Goal: Communication & Community: Answer question/provide support

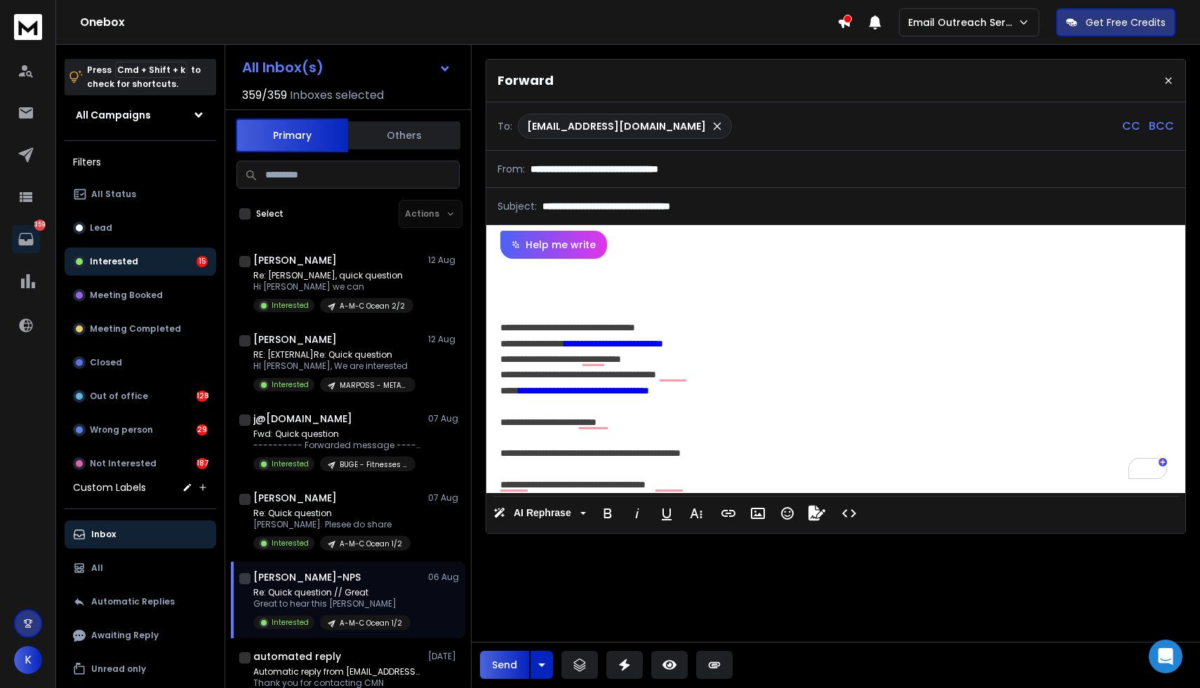
click at [609, 138] on div "[EMAIL_ADDRESS][DOMAIN_NAME]" at bounding box center [625, 126] width 214 height 25
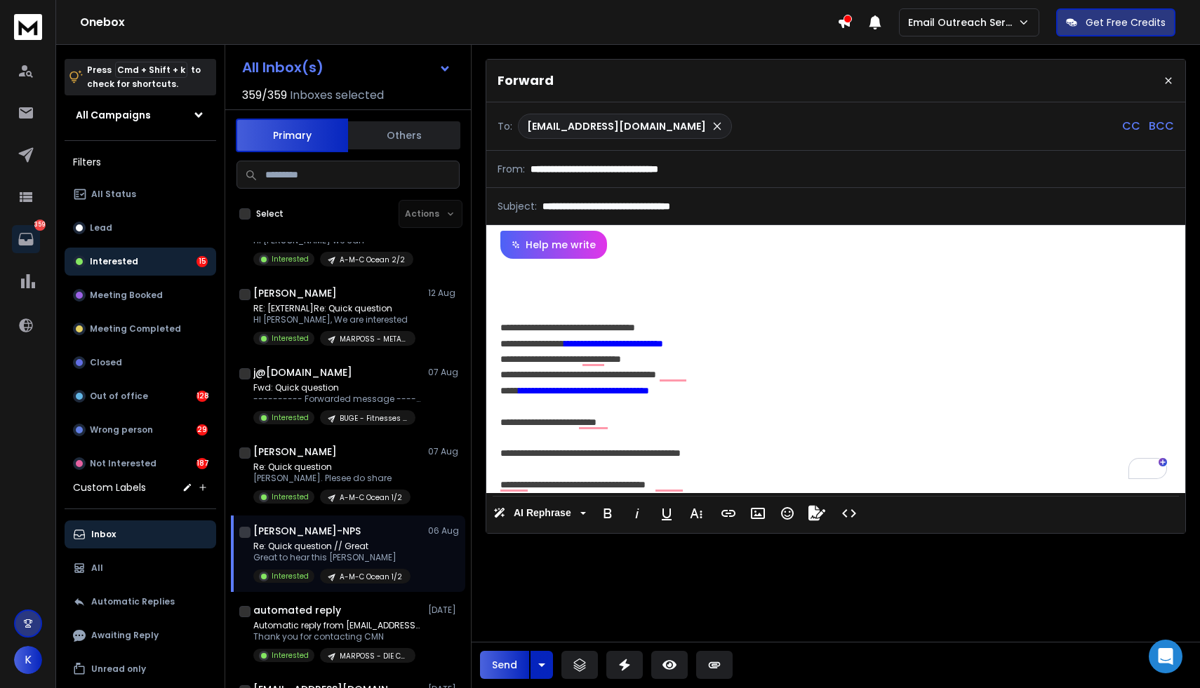
click at [563, 283] on div "To enrich screen reader interactions, please activate Accessibility in Grammarl…" at bounding box center [835, 280] width 671 height 15
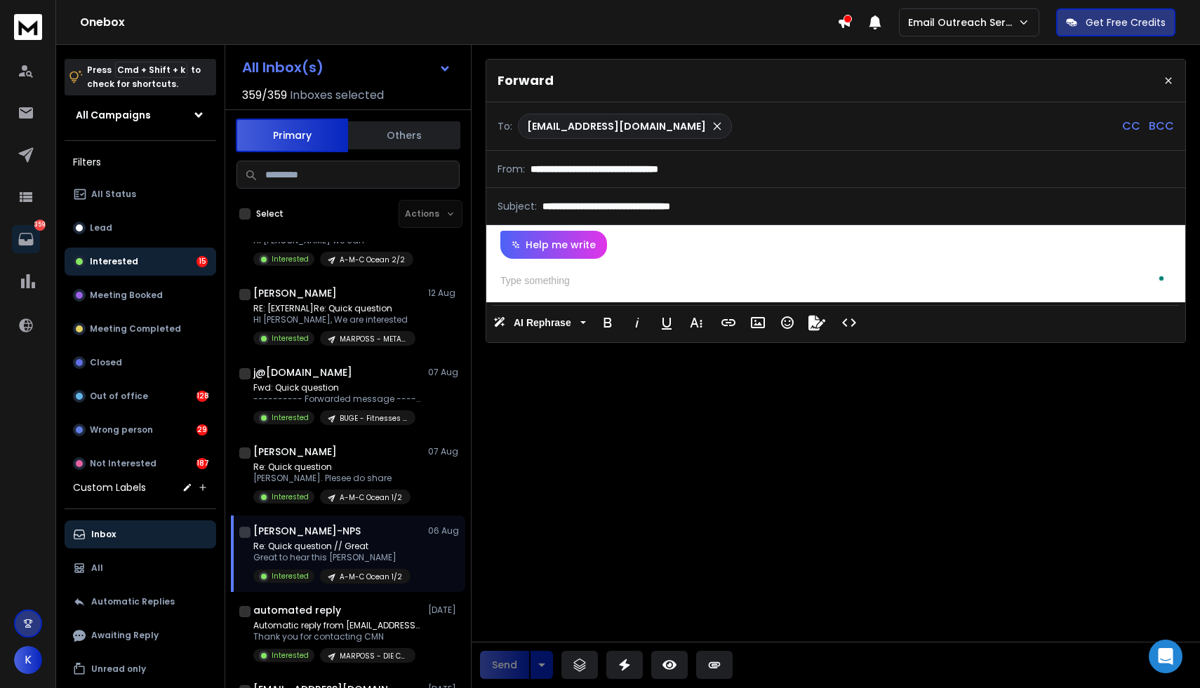
click at [599, 133] on p "[EMAIL_ADDRESS][DOMAIN_NAME]" at bounding box center [616, 126] width 179 height 14
click at [534, 128] on p "[EMAIL_ADDRESS][DOMAIN_NAME]" at bounding box center [616, 126] width 179 height 14
click at [627, 126] on p "[EMAIL_ADDRESS][DOMAIN_NAME]" at bounding box center [616, 126] width 179 height 14
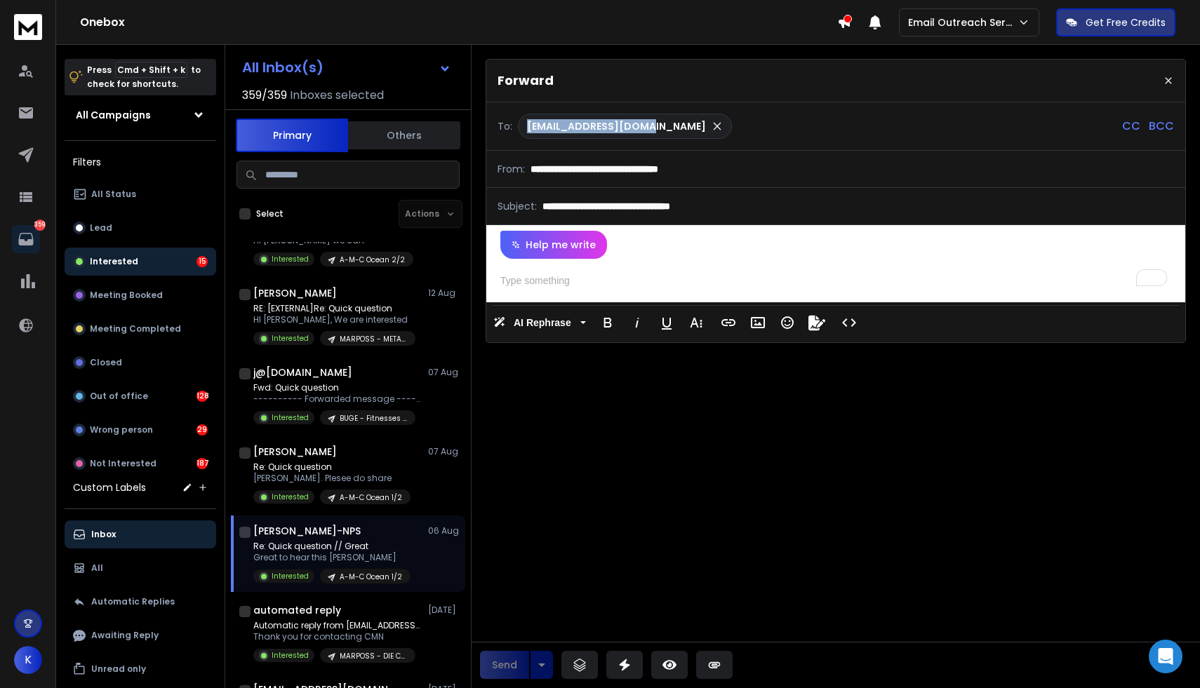
copy p "[EMAIL_ADDRESS][DOMAIN_NAME]"
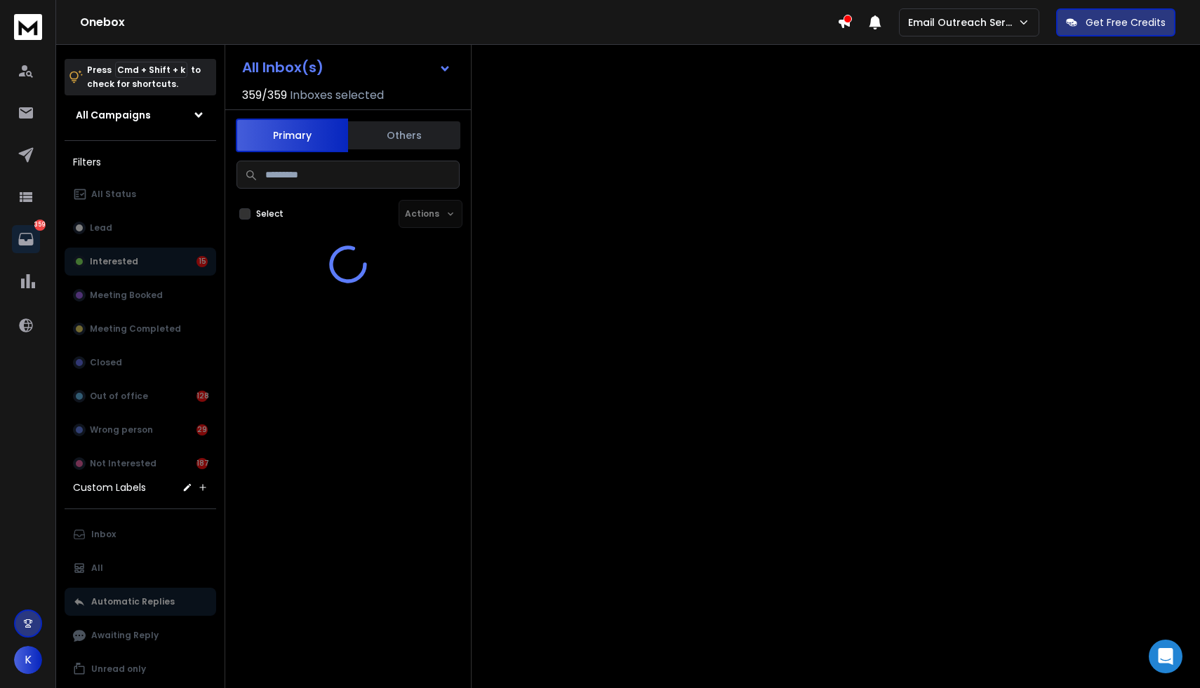
scroll to position [0, 0]
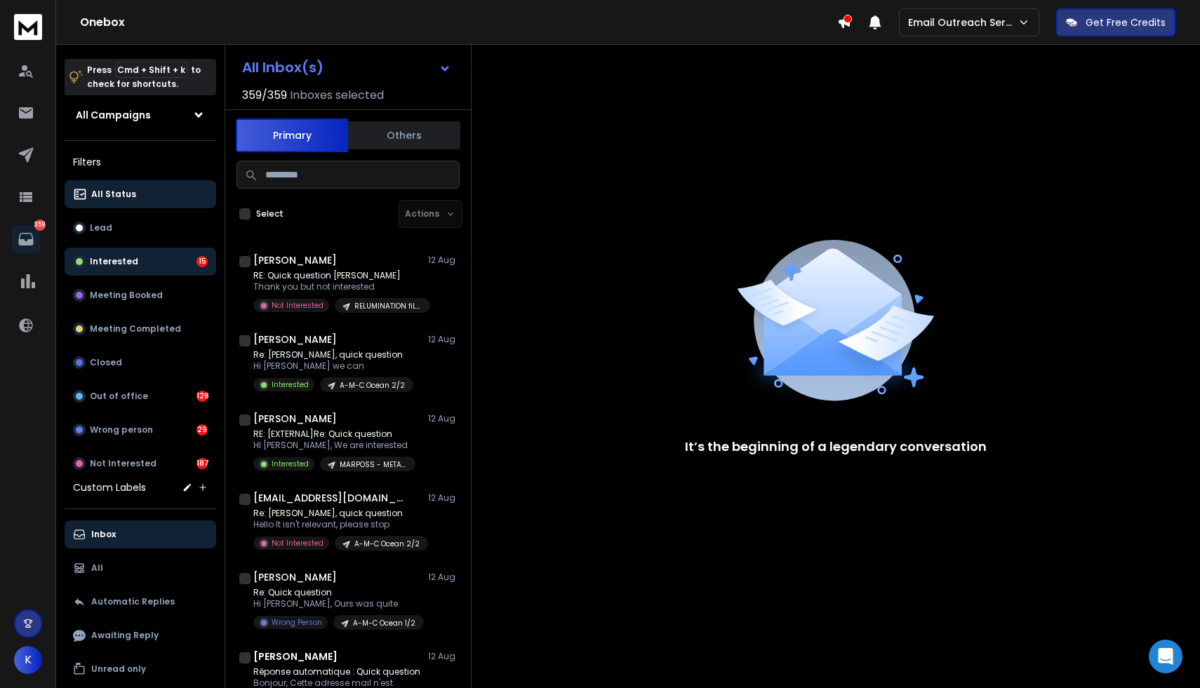
click at [129, 260] on p "Interested" at bounding box center [114, 261] width 48 height 11
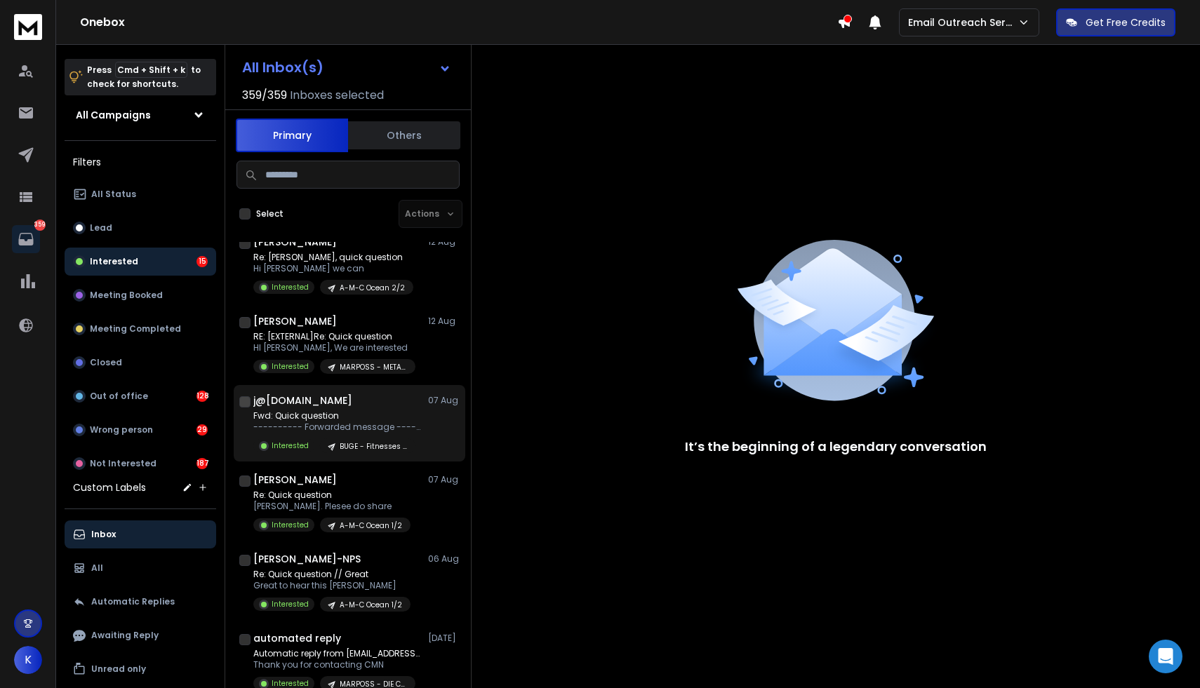
scroll to position [29, 0]
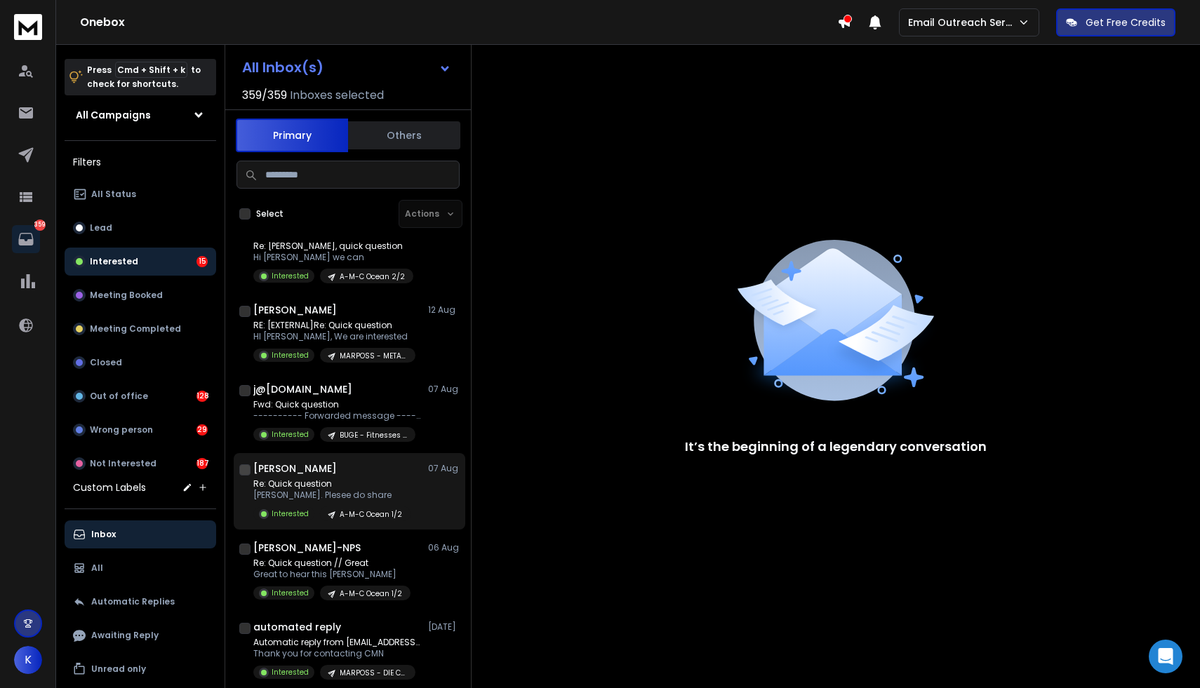
click at [347, 483] on p "Re: Quick question" at bounding box center [331, 484] width 157 height 11
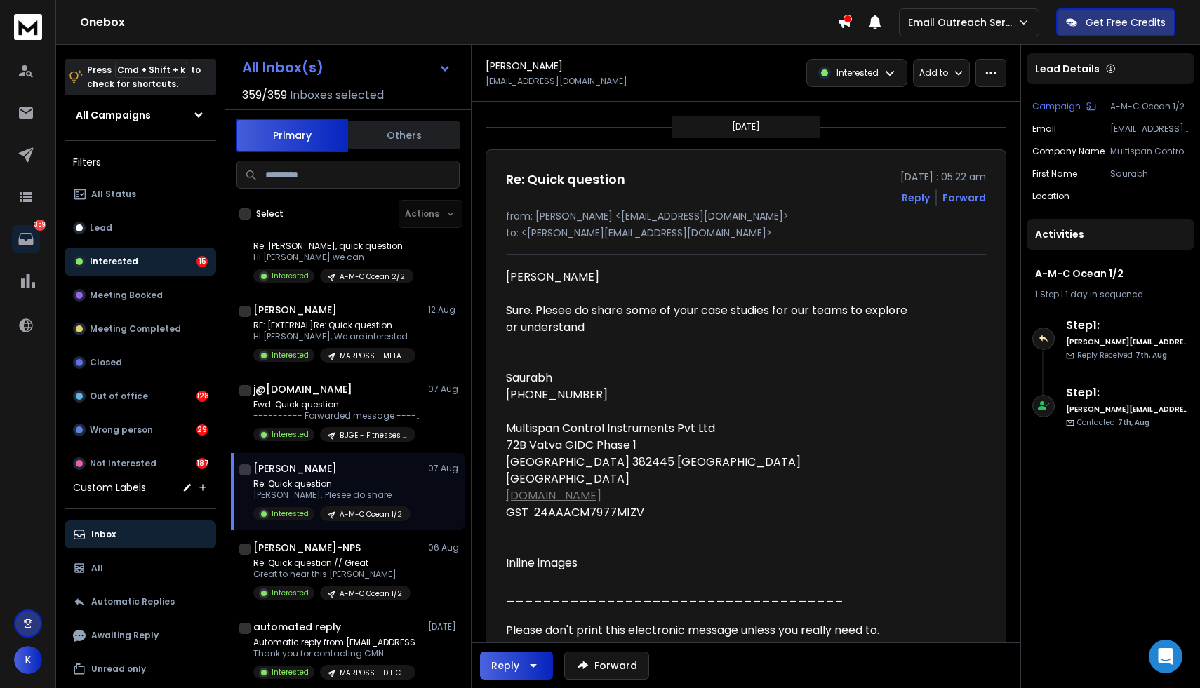
click at [954, 196] on div "Forward" at bounding box center [964, 198] width 44 height 14
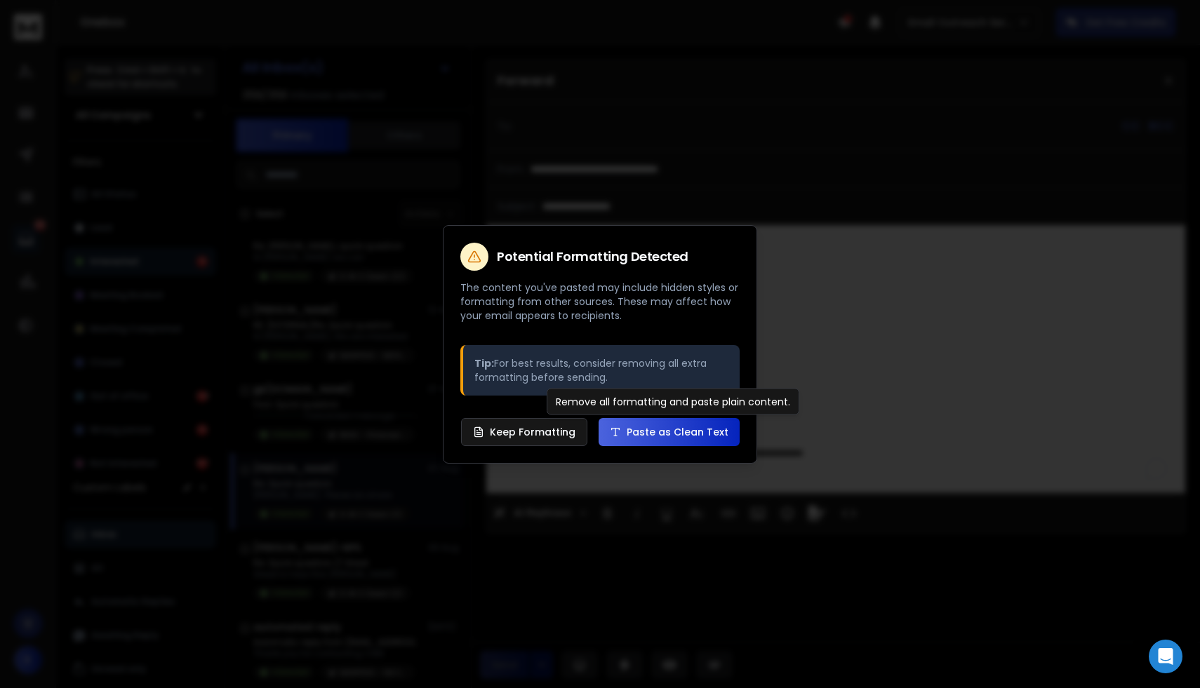
click at [629, 428] on button "Paste as Clean Text" at bounding box center [669, 432] width 141 height 28
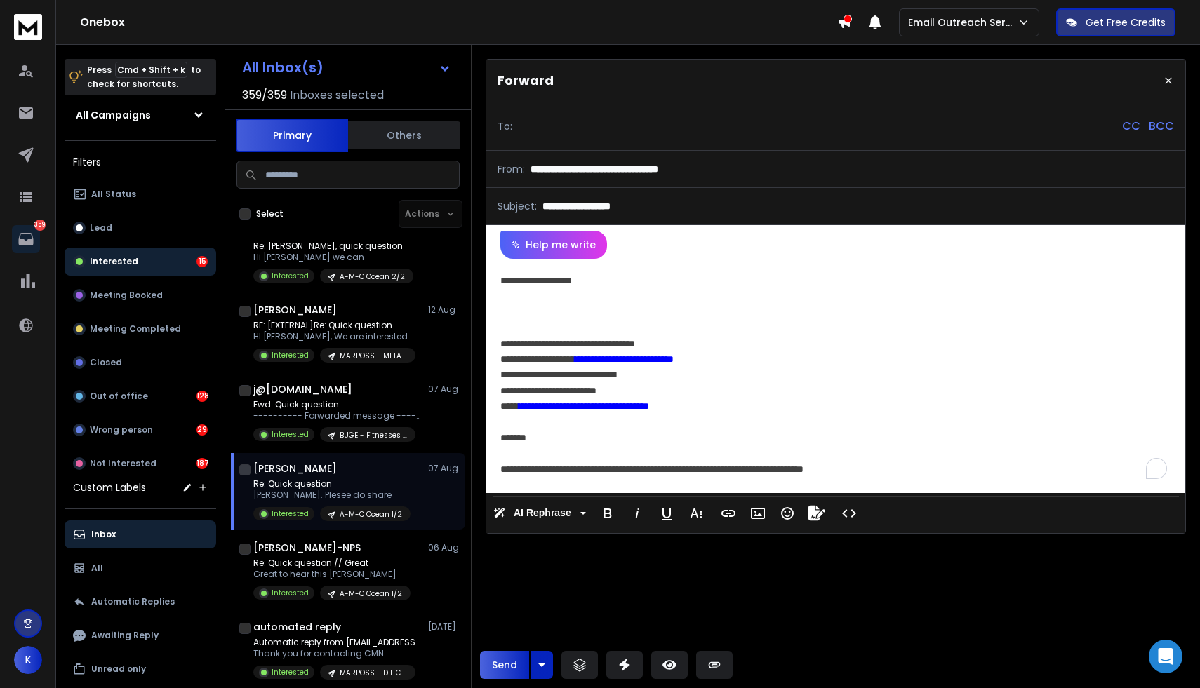
click at [601, 126] on input at bounding box center [567, 126] width 98 height 25
paste input "**********"
type input "**********"
click at [504, 651] on button "Send" at bounding box center [504, 665] width 49 height 28
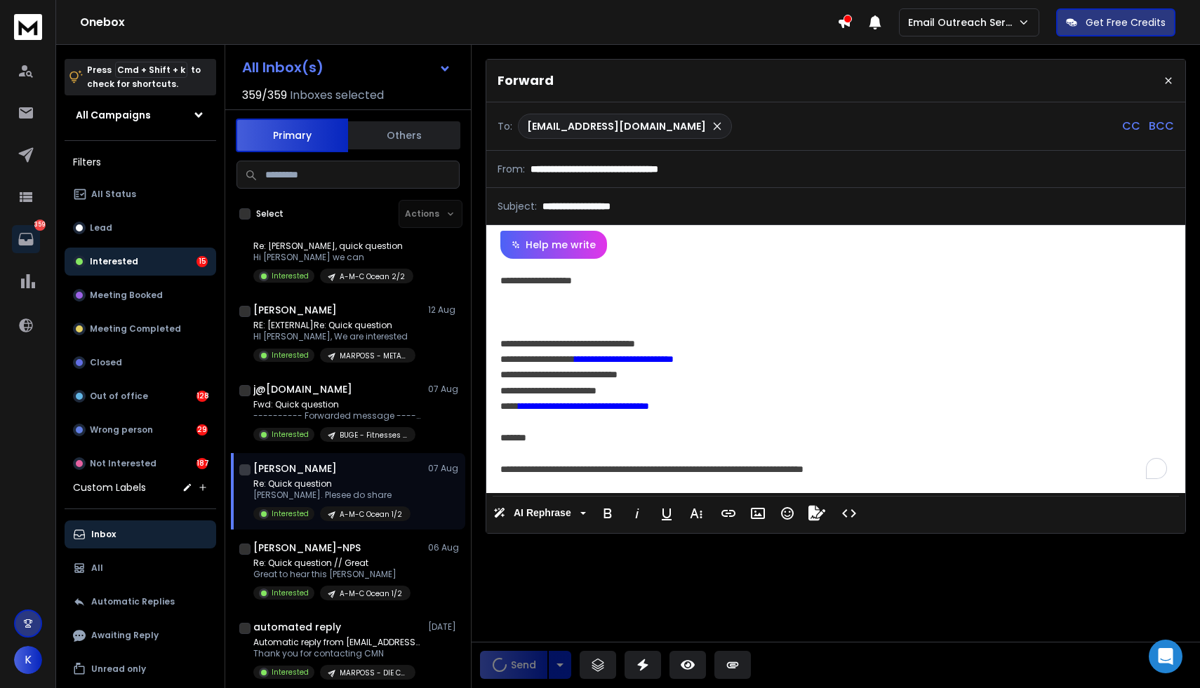
click at [504, 660] on div "Send" at bounding box center [525, 665] width 91 height 28
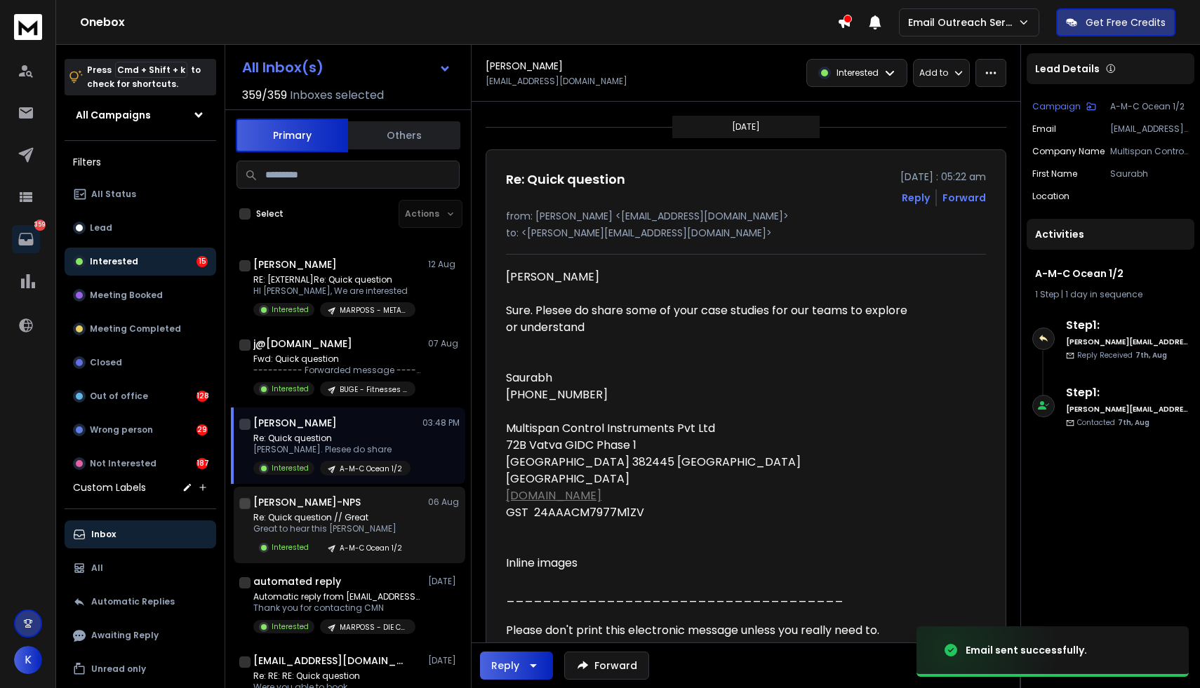
scroll to position [76, 0]
click at [314, 506] on div "[PERSON_NAME]-NPS [DATE]" at bounding box center [356, 501] width 206 height 14
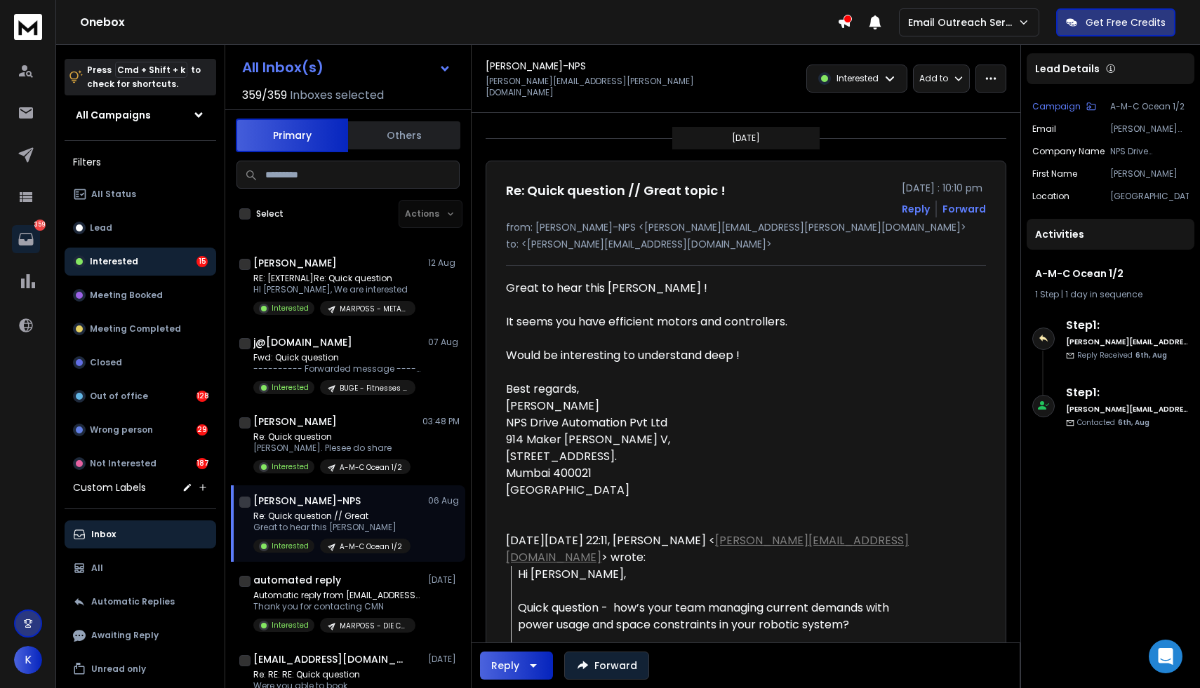
click at [612, 657] on button "Forward" at bounding box center [606, 666] width 85 height 28
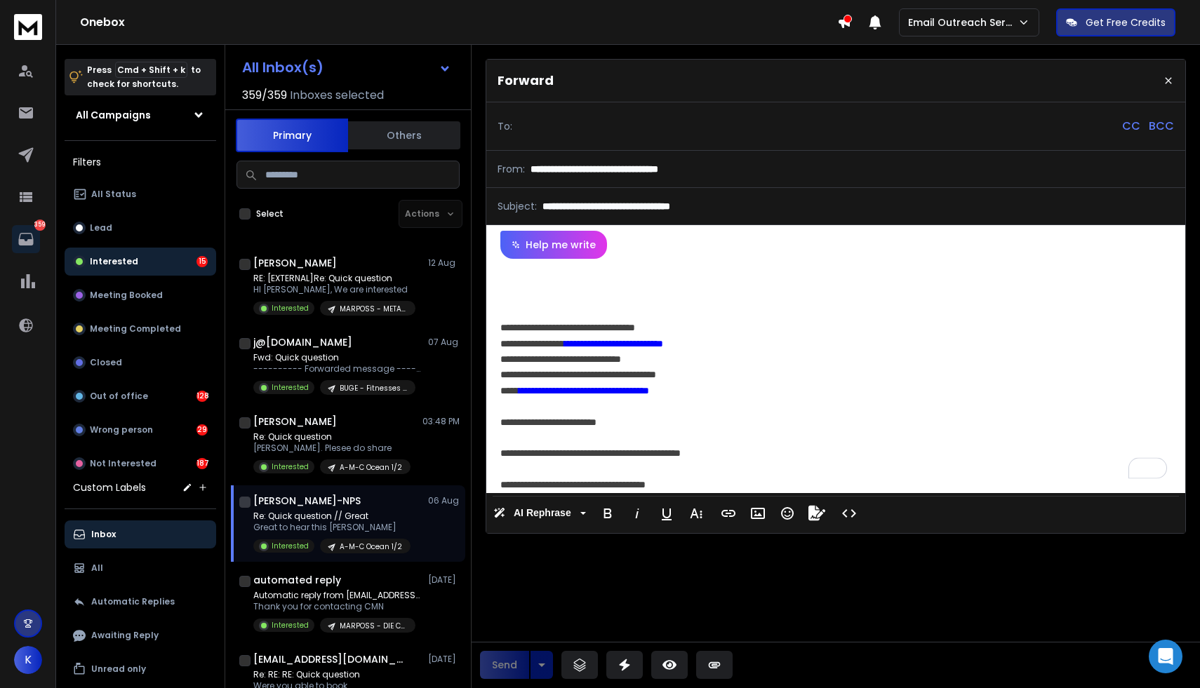
click at [565, 121] on input at bounding box center [567, 126] width 98 height 25
paste input "**********"
type input "**********"
click at [509, 660] on button "Send" at bounding box center [504, 665] width 49 height 28
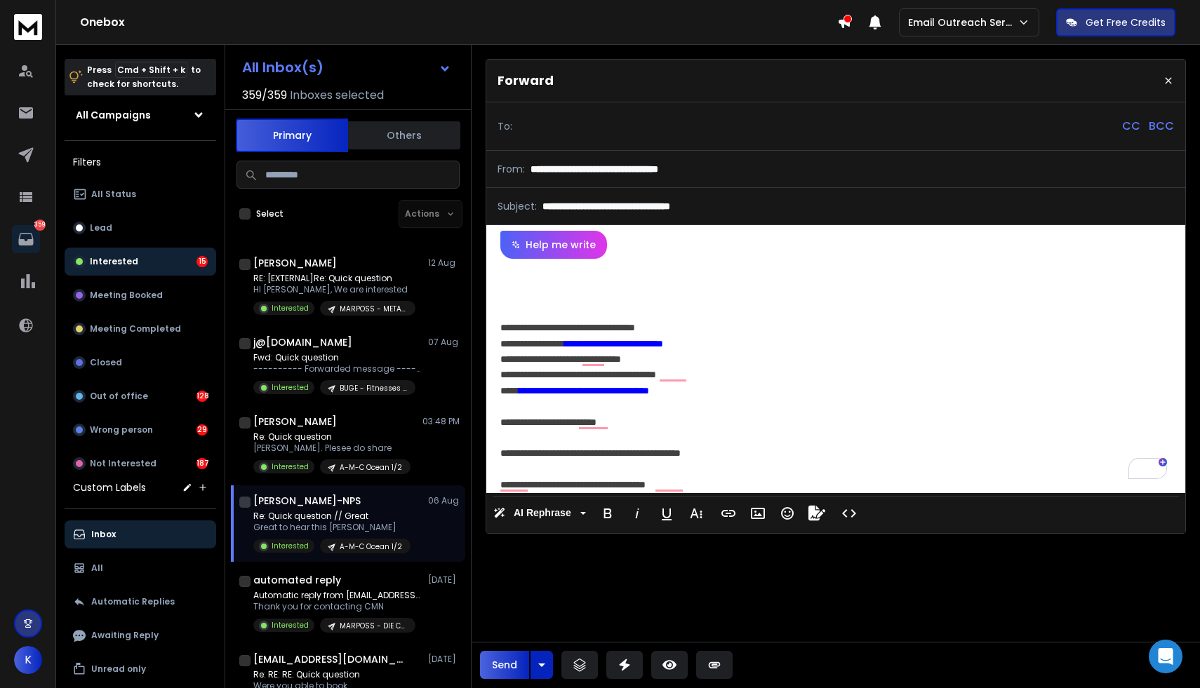
scroll to position [0, 0]
click at [528, 252] on button "Help me write" at bounding box center [553, 245] width 107 height 28
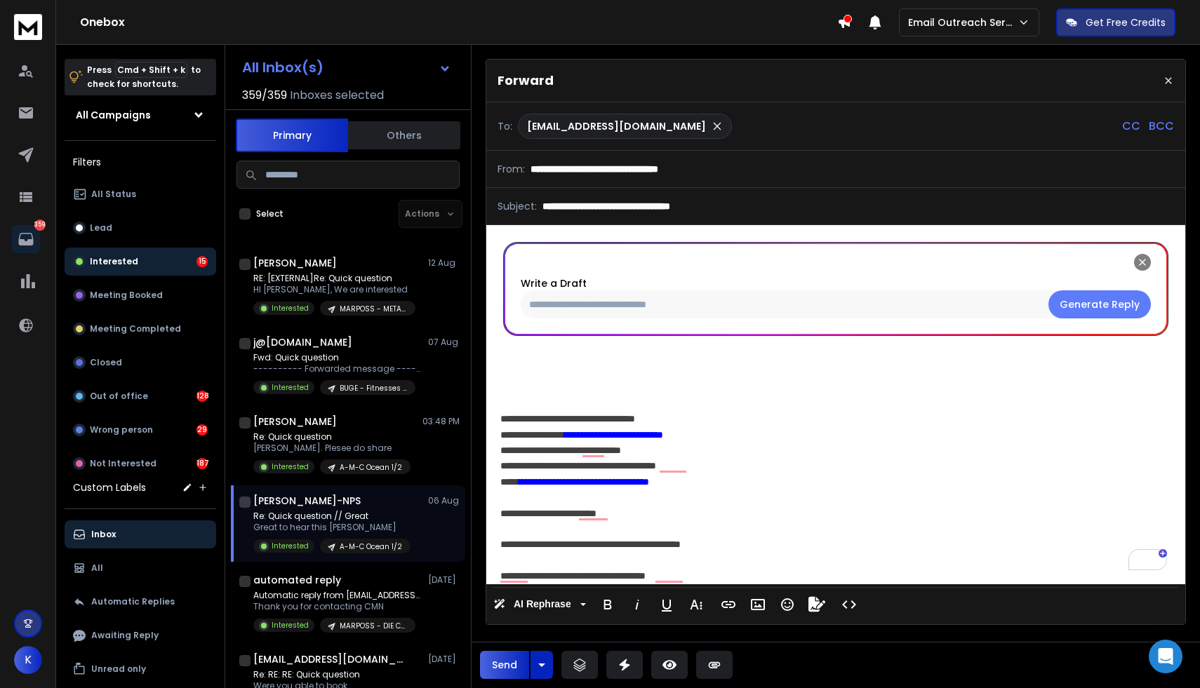
click at [540, 350] on div "**********" at bounding box center [835, 467] width 699 height 234
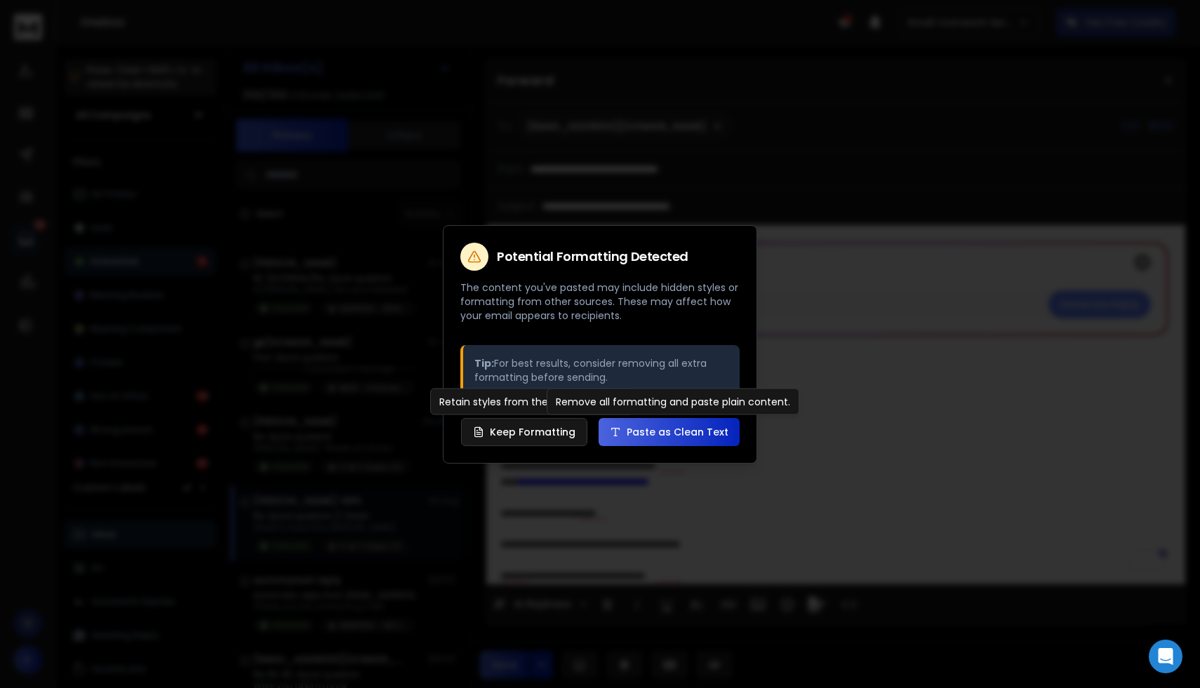
click at [628, 425] on button "Paste as Clean Text" at bounding box center [669, 432] width 141 height 28
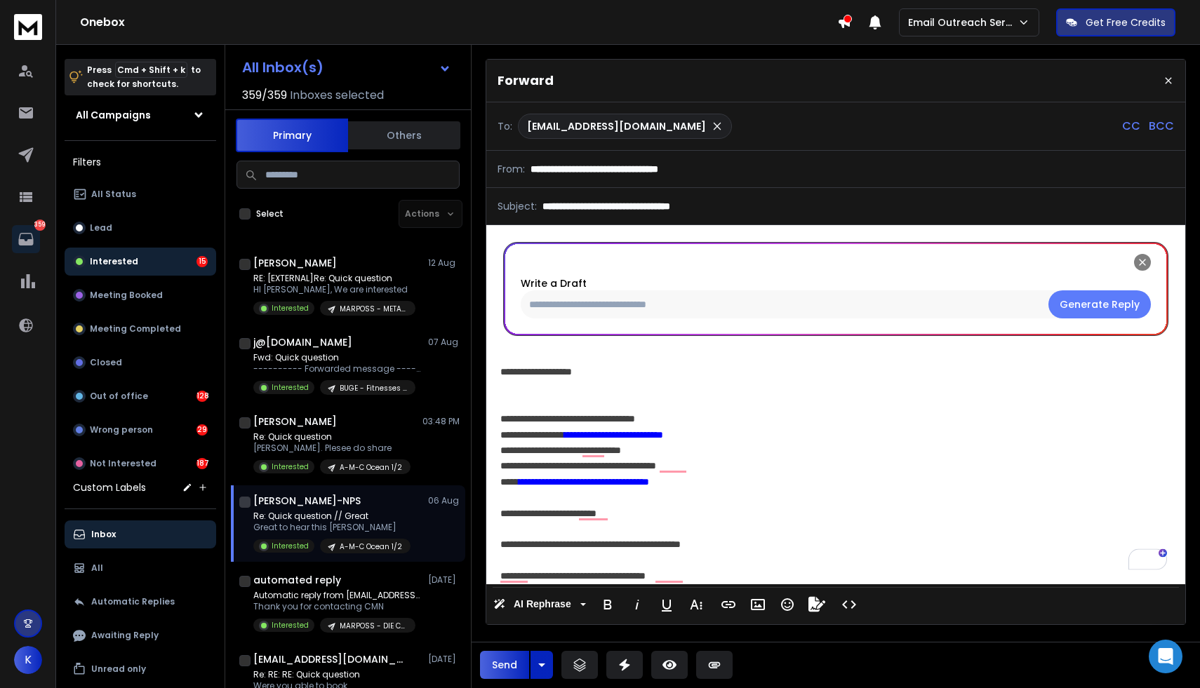
click at [509, 664] on button "Send" at bounding box center [504, 665] width 49 height 28
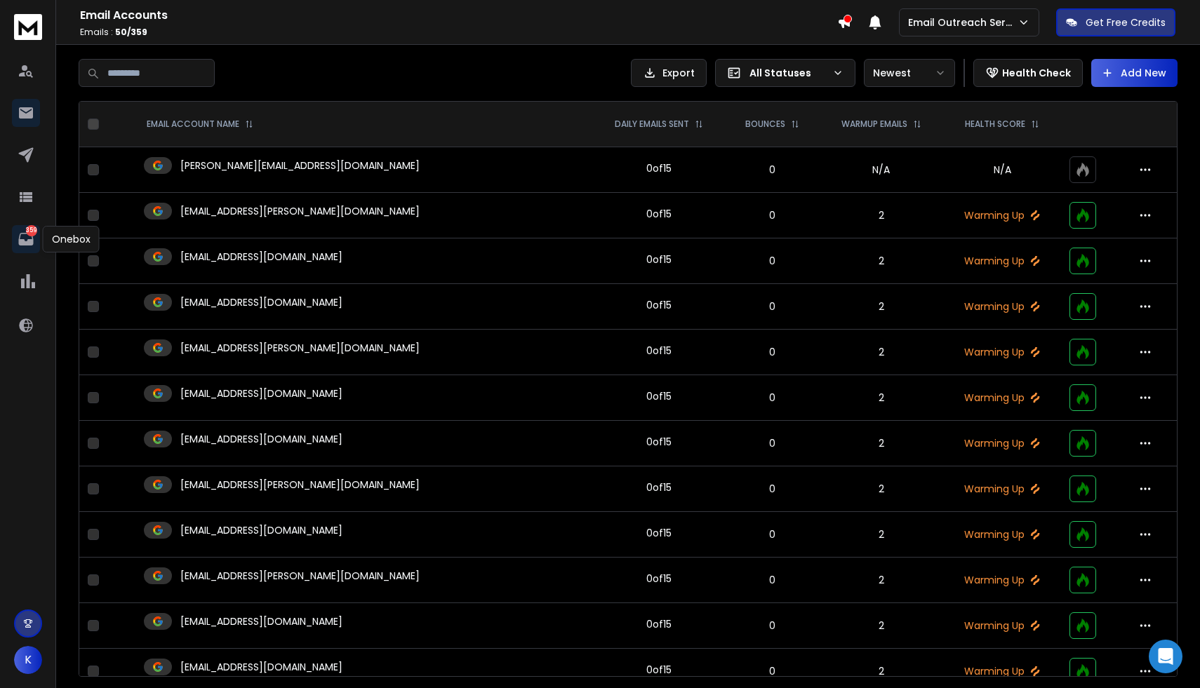
click at [27, 232] on p "359" at bounding box center [31, 230] width 11 height 11
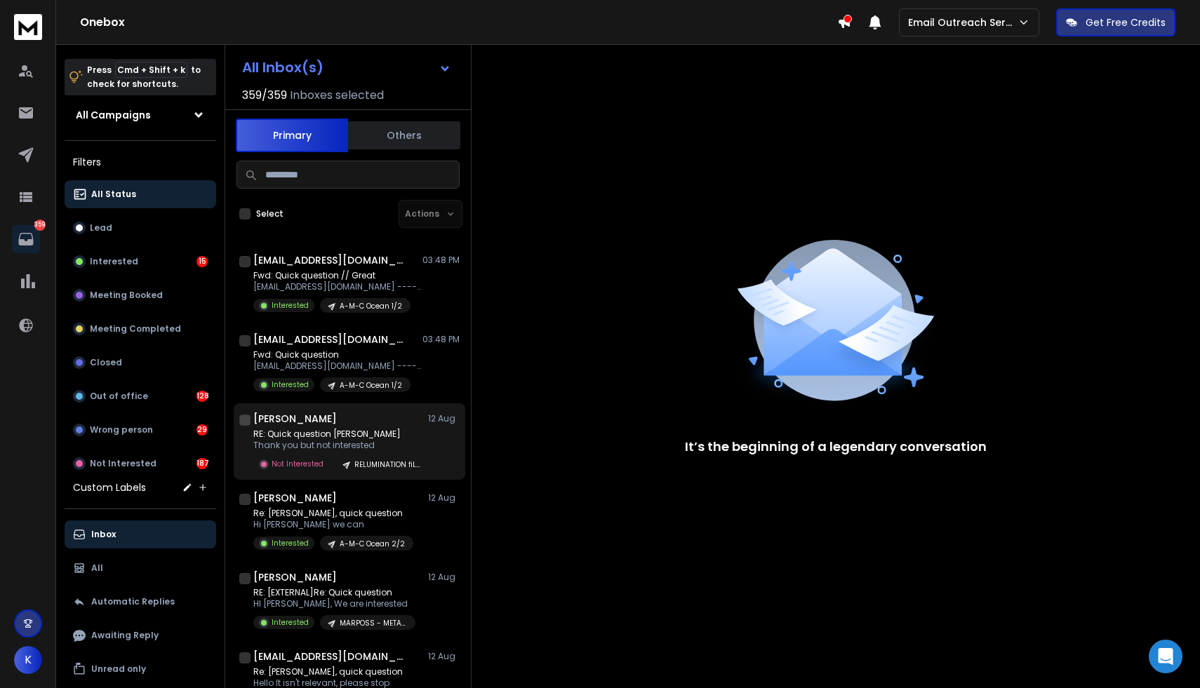
click at [344, 435] on p "RE: Quick question [PERSON_NAME]" at bounding box center [337, 434] width 168 height 11
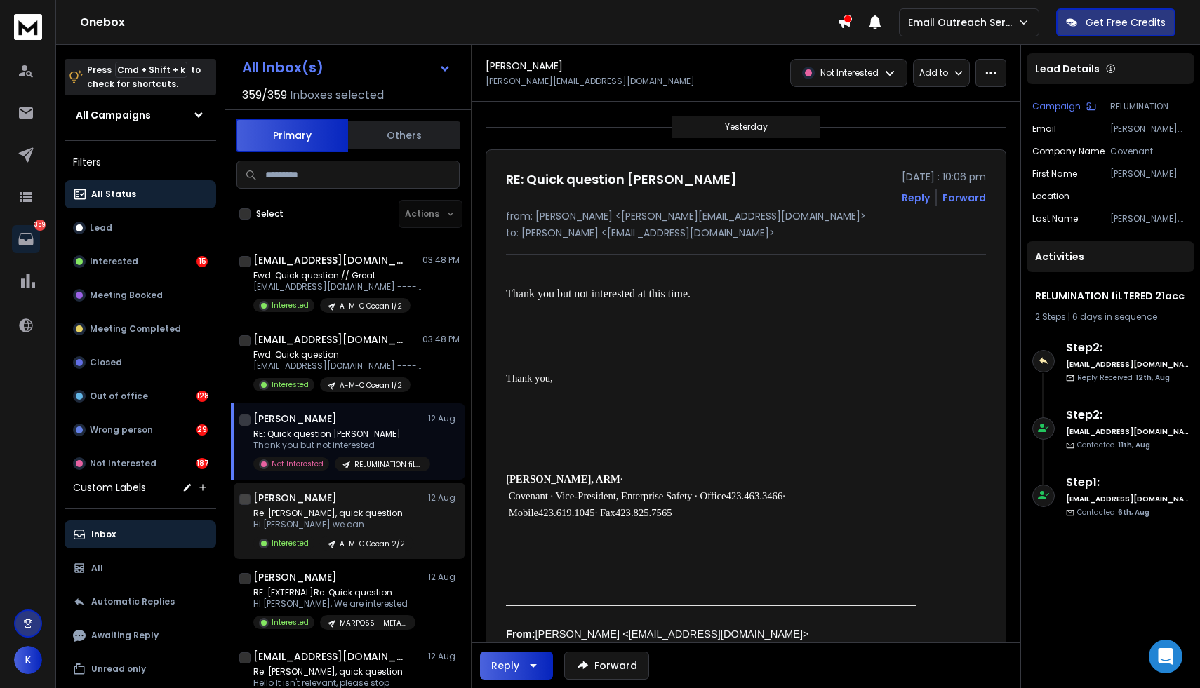
click at [397, 497] on div "Brian McMorris 12 Aug" at bounding box center [356, 498] width 206 height 14
